Goal: Use online tool/utility

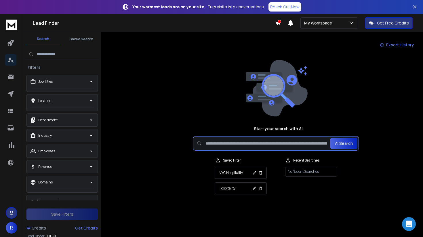
click at [88, 83] on icon at bounding box center [91, 82] width 6 height 6
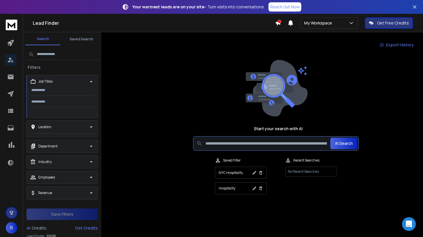
click at [90, 146] on icon at bounding box center [91, 146] width 2 height 1
click at [108, 148] on div "Your warmest leads are on your site – Turn visits into conversations Reach Out …" at bounding box center [211, 118] width 423 height 237
click at [48, 158] on label "Engineering" at bounding box center [47, 159] width 21 height 5
click at [35, 158] on button "Engineering" at bounding box center [32, 159] width 5 height 5
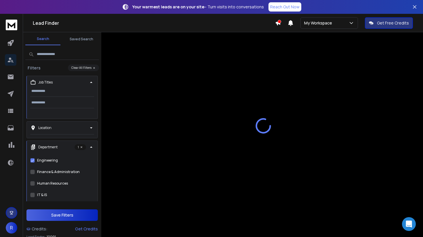
click at [88, 128] on icon at bounding box center [91, 128] width 6 height 6
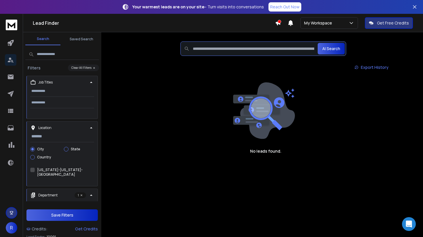
type input "*******"
click at [48, 171] on label "[US_STATE]-[US_STATE]-[GEOGRAPHIC_DATA]" at bounding box center [65, 171] width 57 height 9
click at [35, 171] on States "[US_STATE]-[US_STATE]-[GEOGRAPHIC_DATA]" at bounding box center [32, 169] width 5 height 5
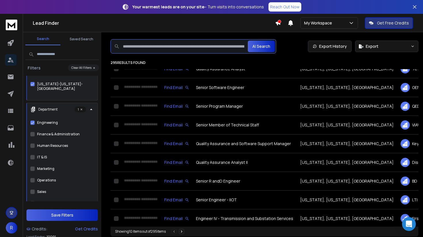
scroll to position [114, 0]
